Goal: Task Accomplishment & Management: Manage account settings

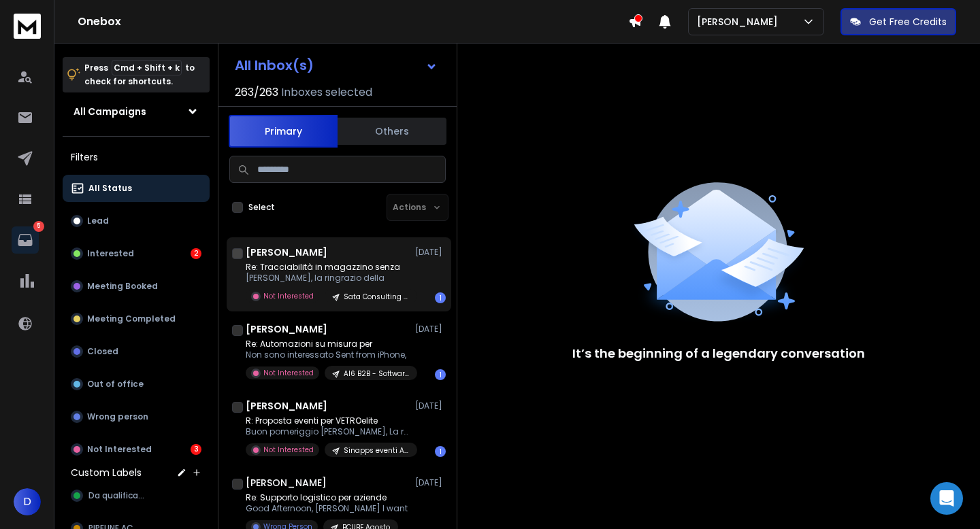
click at [432, 274] on div "Re: Tracciabilità in magazzino senza [PERSON_NAME], la ringrazio della Not Inte…" at bounding box center [346, 282] width 200 height 41
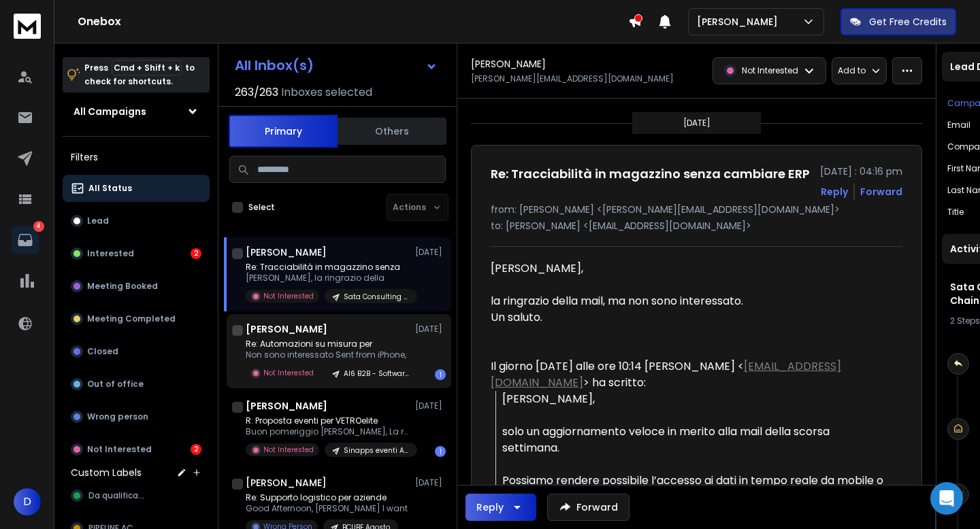
click at [418, 341] on div "Re: Automazioni su misura per Non sono interessato Sent from iPhone, Not Intere…" at bounding box center [346, 359] width 200 height 41
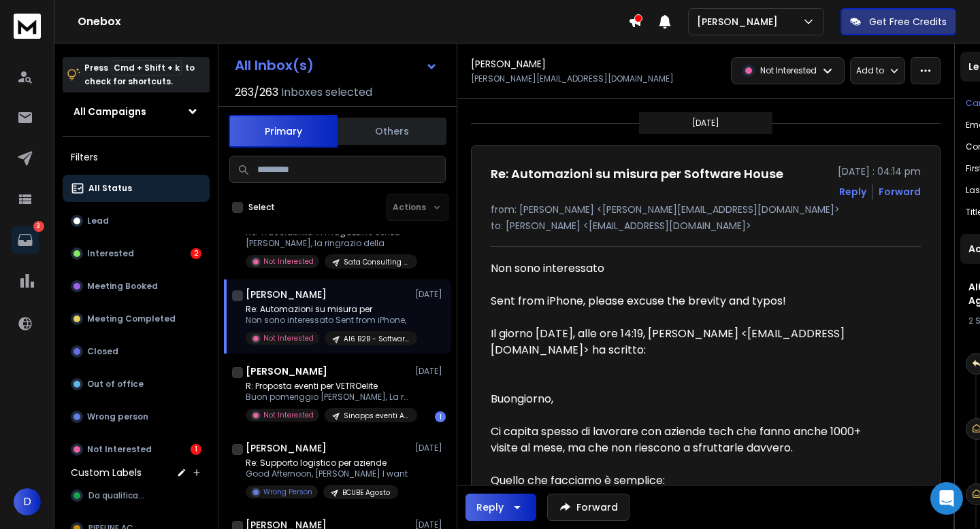
scroll to position [41, 0]
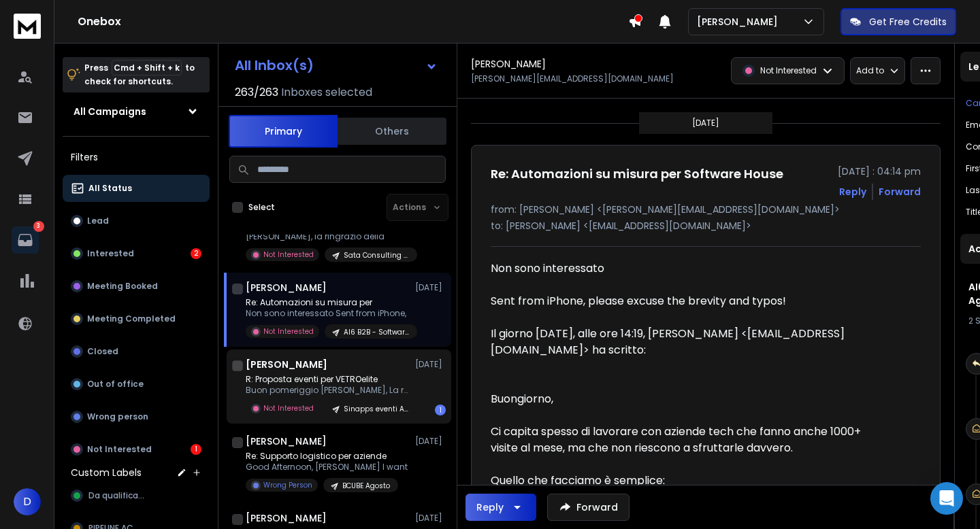
click at [416, 385] on div "R: Proposta eventi per VETROelite Buon pomeriggio [PERSON_NAME], La ringrazio N…" at bounding box center [346, 394] width 200 height 41
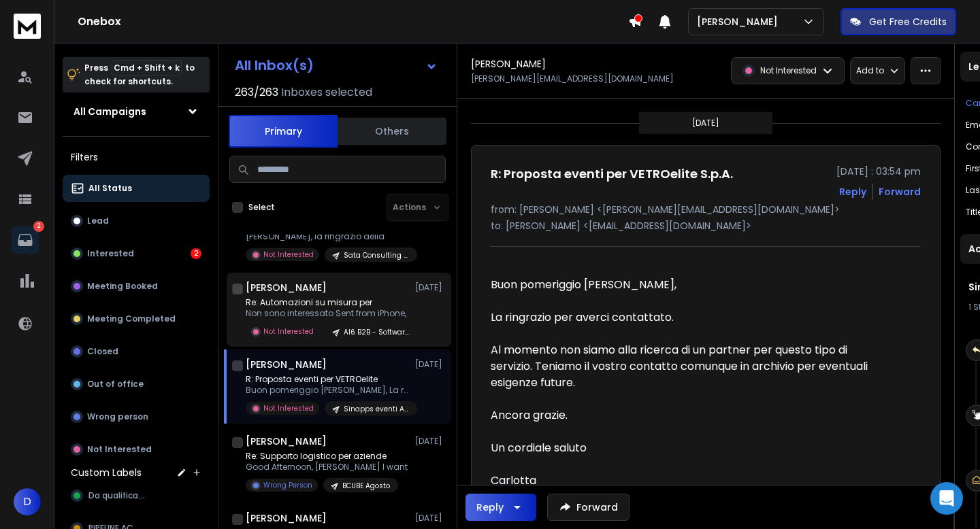
click at [406, 291] on div "[PERSON_NAME] [DATE]" at bounding box center [346, 288] width 200 height 14
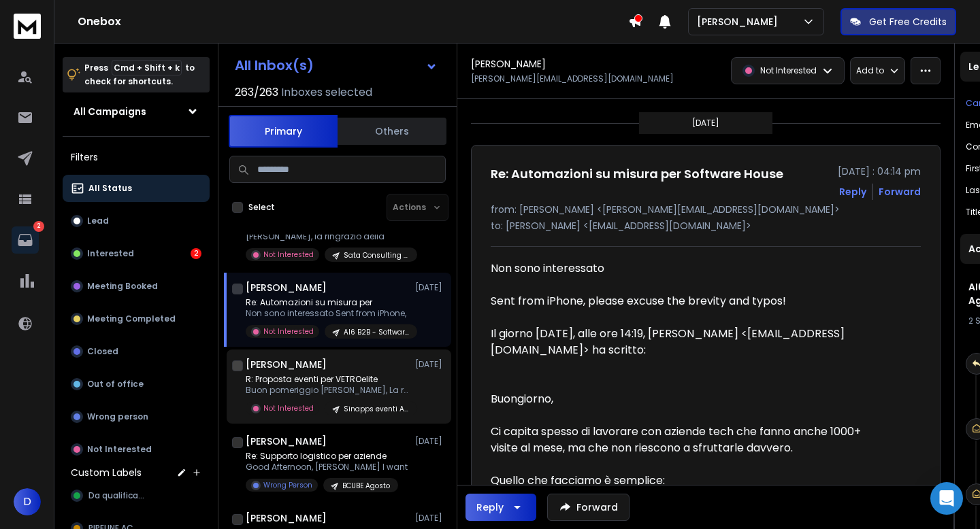
click at [418, 364] on p "[DATE]" at bounding box center [430, 364] width 31 height 11
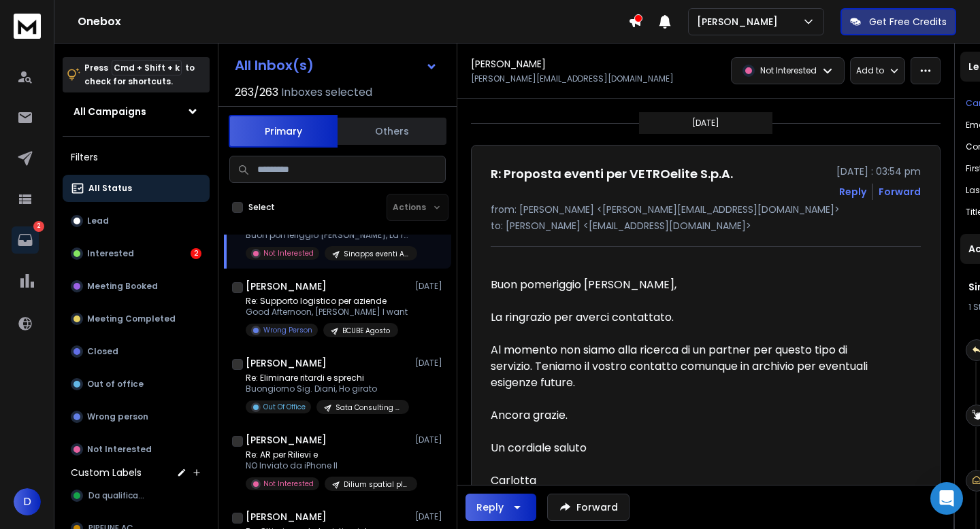
scroll to position [205, 0]
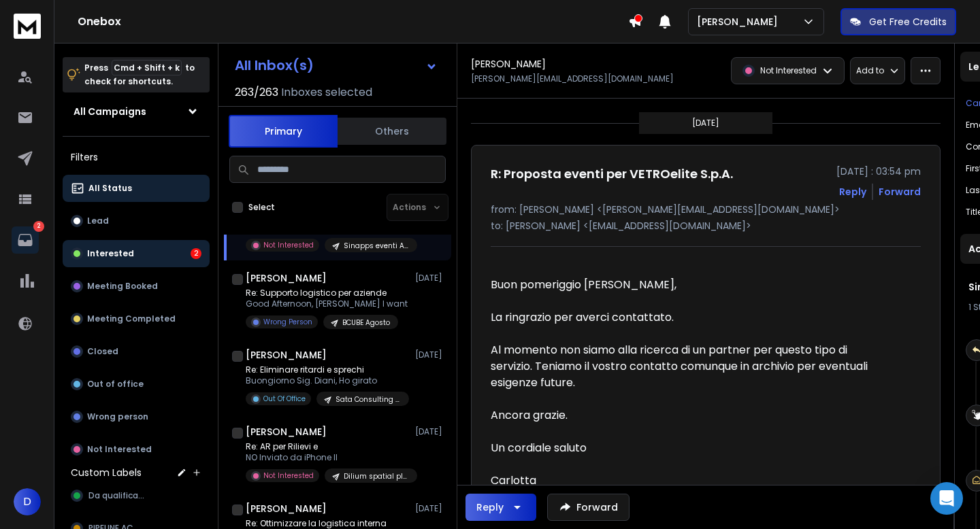
click at [180, 252] on button "Interested 2" at bounding box center [136, 253] width 147 height 27
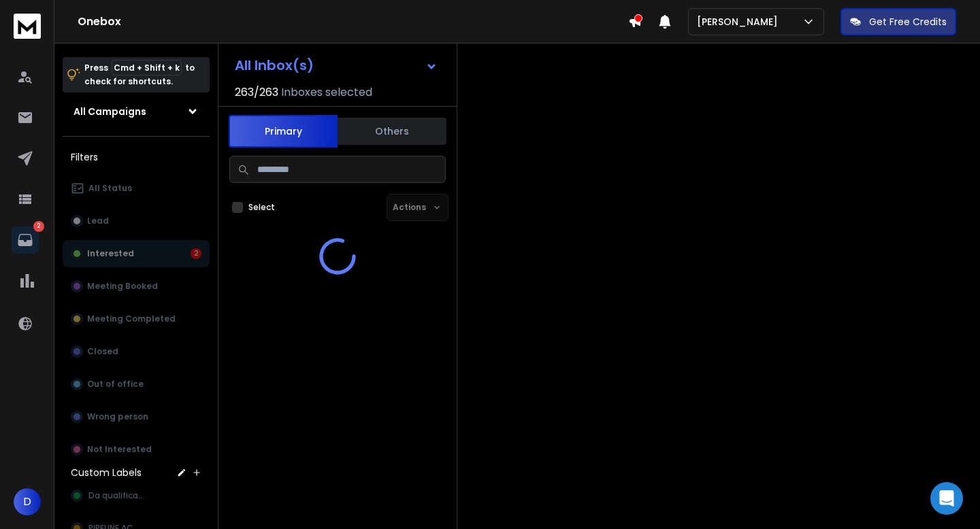
scroll to position [0, 0]
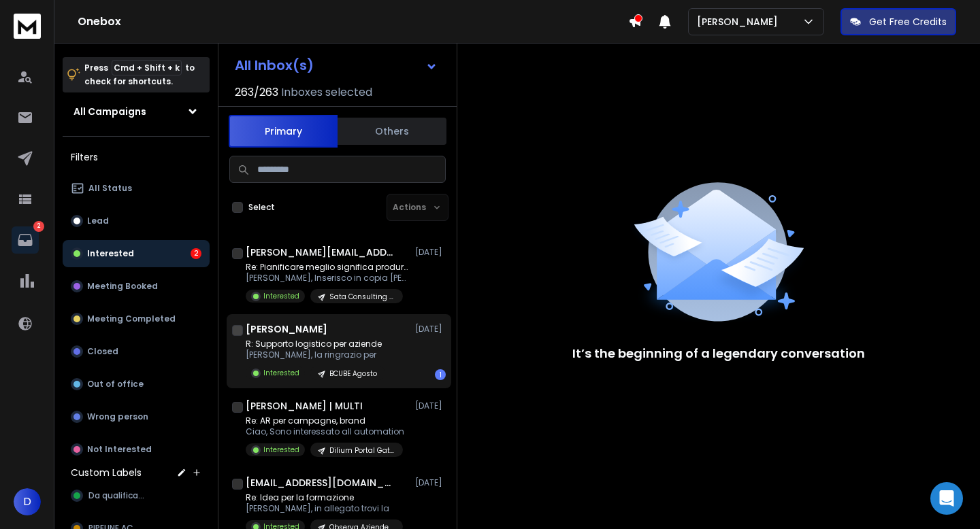
click at [409, 360] on div "R: Supporto logistico per aziende [PERSON_NAME], la ringrazio per Interested BC…" at bounding box center [346, 359] width 200 height 41
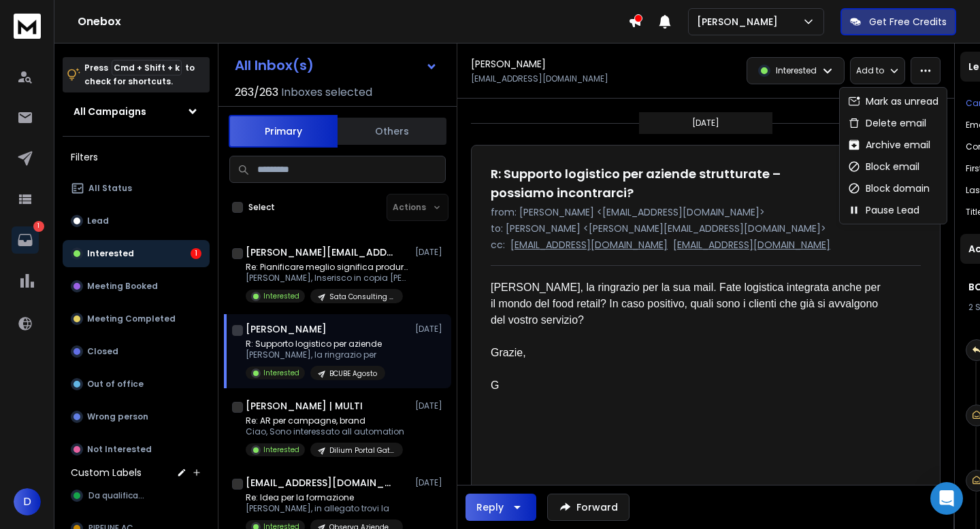
click at [931, 65] on icon "button" at bounding box center [925, 71] width 12 height 12
click at [911, 99] on div "Mark as unread" at bounding box center [893, 102] width 90 height 14
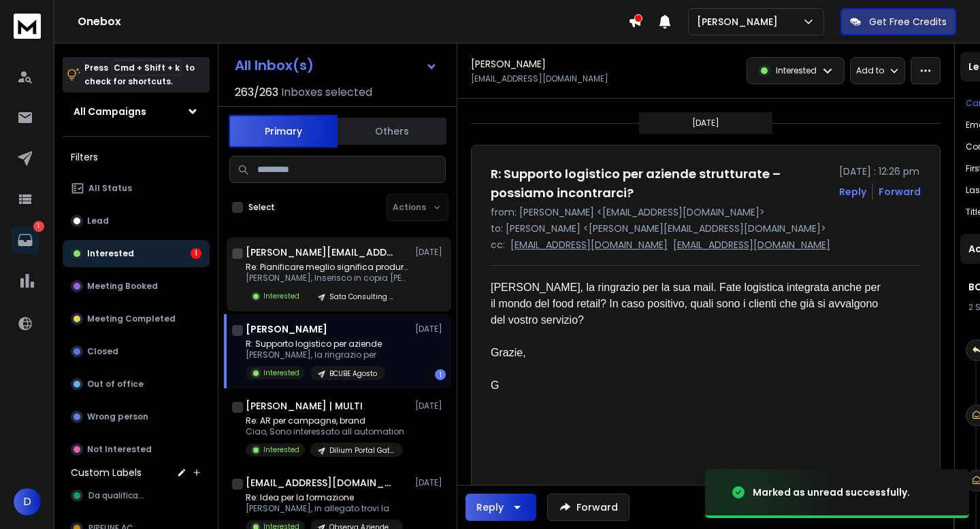
click at [411, 262] on div "Re: Pianificare meglio significa produrre [PERSON_NAME], Inserisco in copia [PE…" at bounding box center [346, 282] width 200 height 41
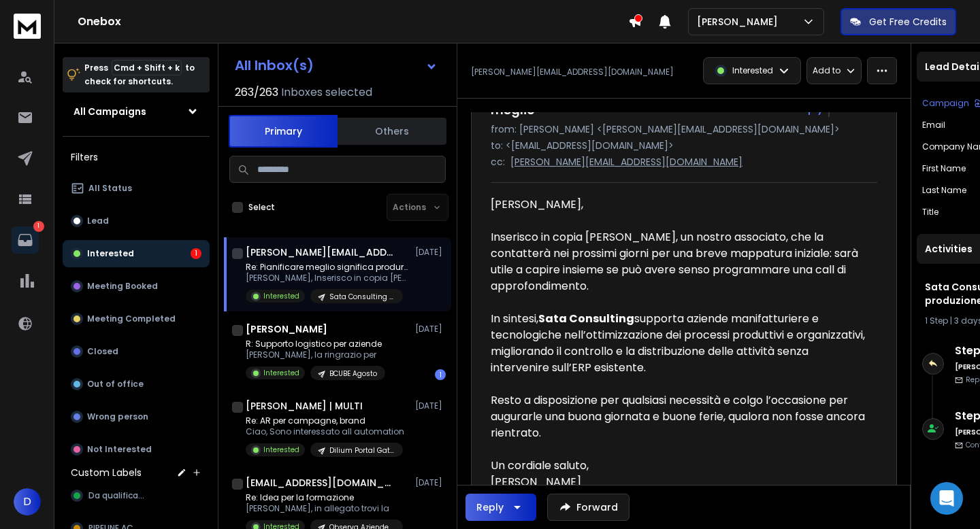
scroll to position [84, 0]
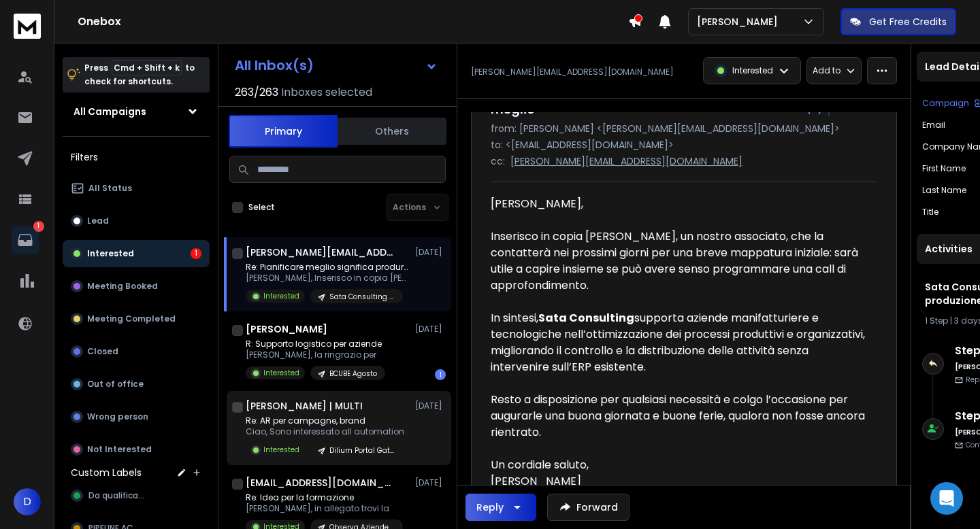
click at [424, 426] on div "Re: AR per campagne, brand Ciao, Sono interessato all automation Interested Dil…" at bounding box center [346, 436] width 200 height 41
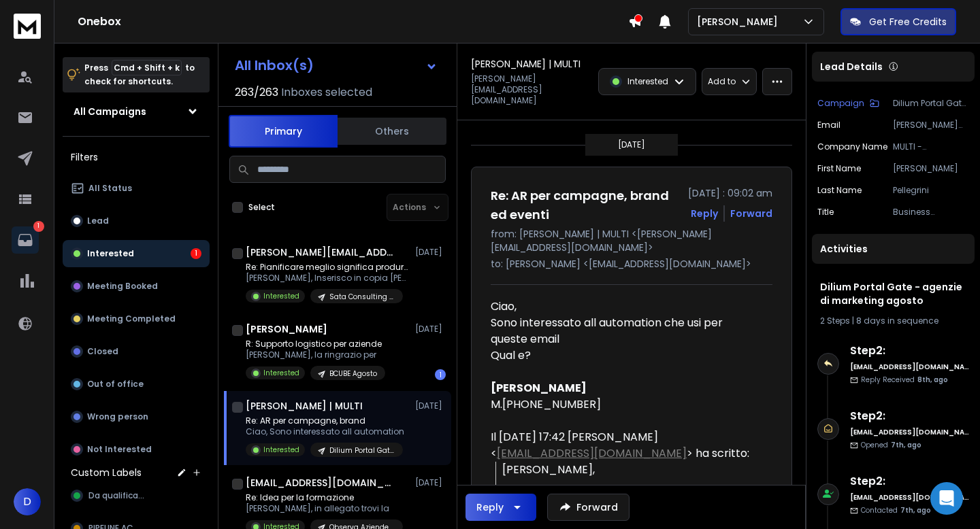
scroll to position [5, 0]
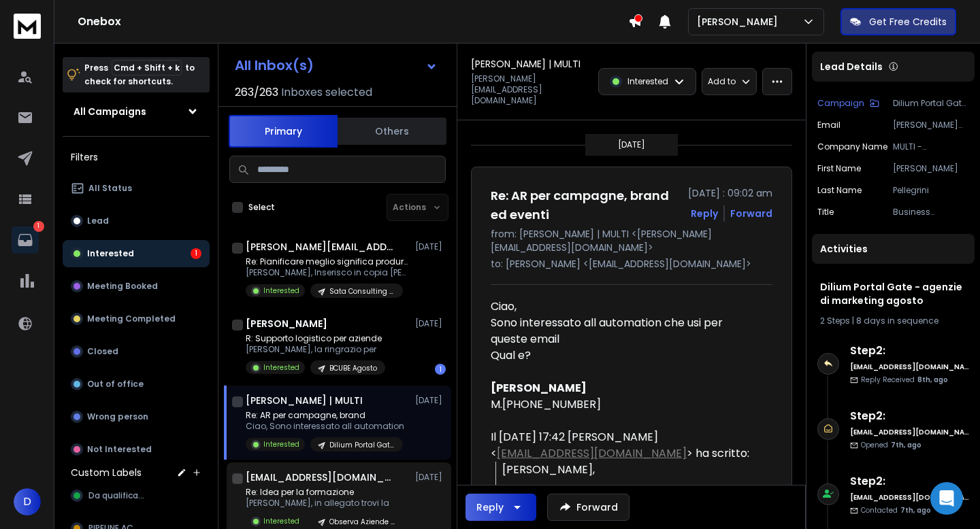
click at [403, 490] on div "Re: Idea per la formazione [PERSON_NAME], in allegato trovi la Interested Obser…" at bounding box center [346, 507] width 200 height 41
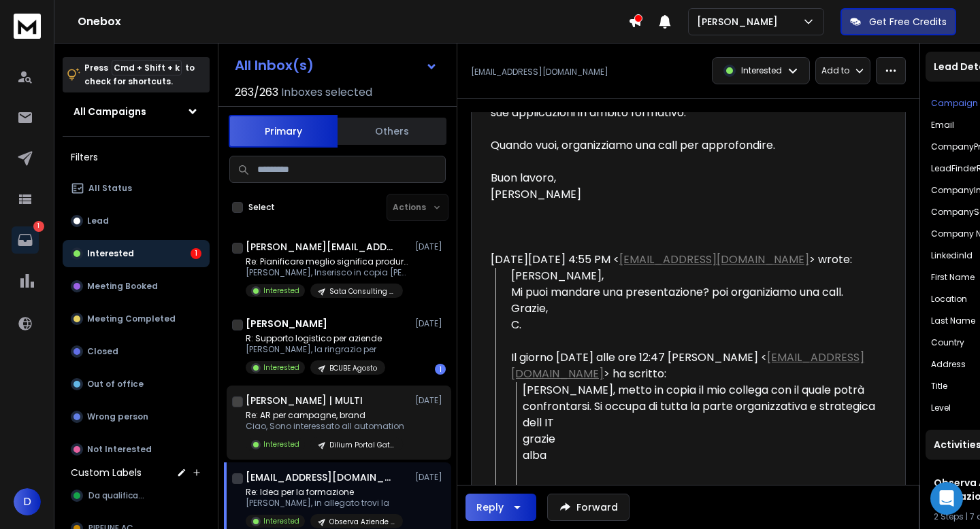
scroll to position [0, 0]
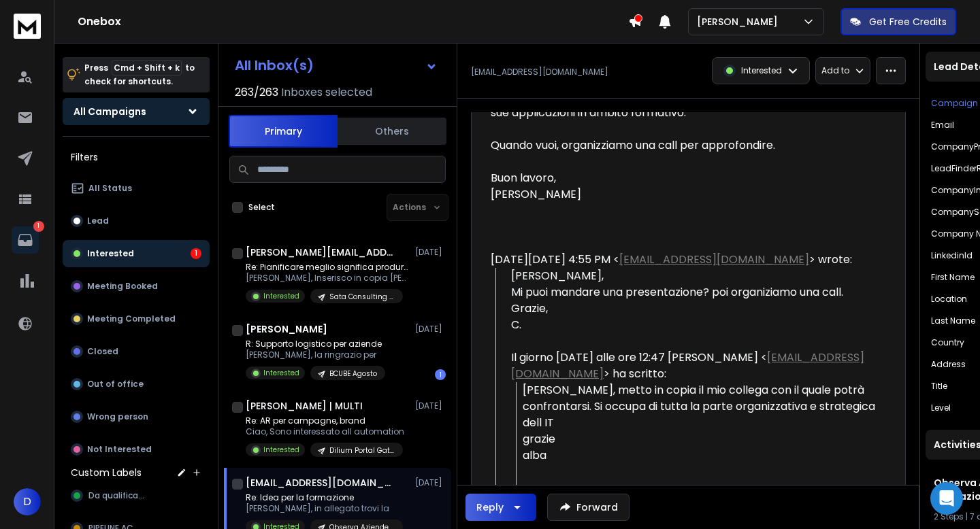
click at [175, 116] on button "All Campaigns" at bounding box center [136, 111] width 147 height 27
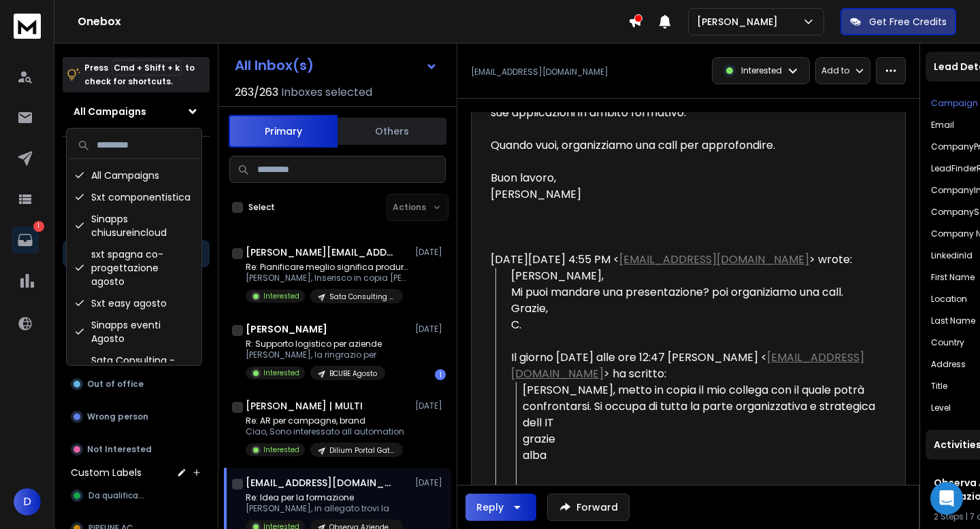
click at [302, 211] on div "Select Actions" at bounding box center [337, 204] width 238 height 33
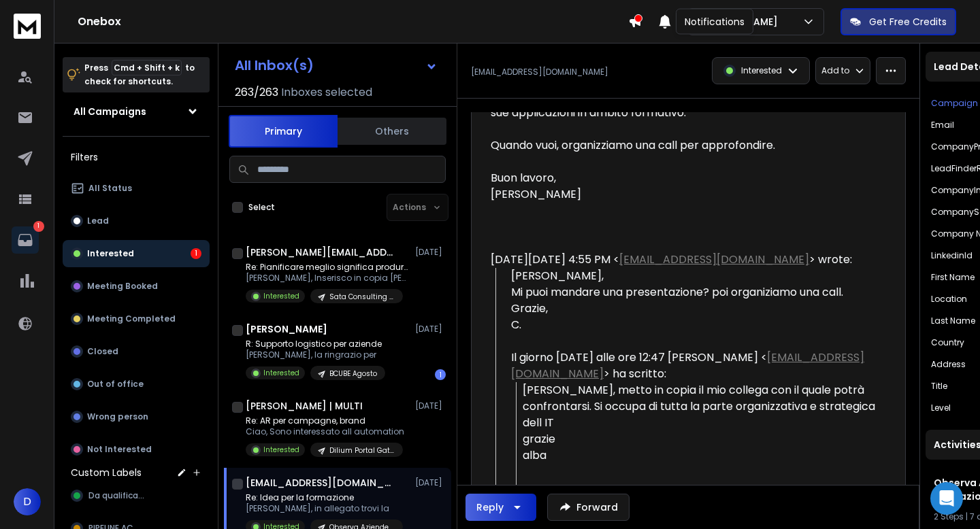
click at [725, 17] on div "Notifications" at bounding box center [714, 22] width 78 height 26
